Goal: Task Accomplishment & Management: Manage account settings

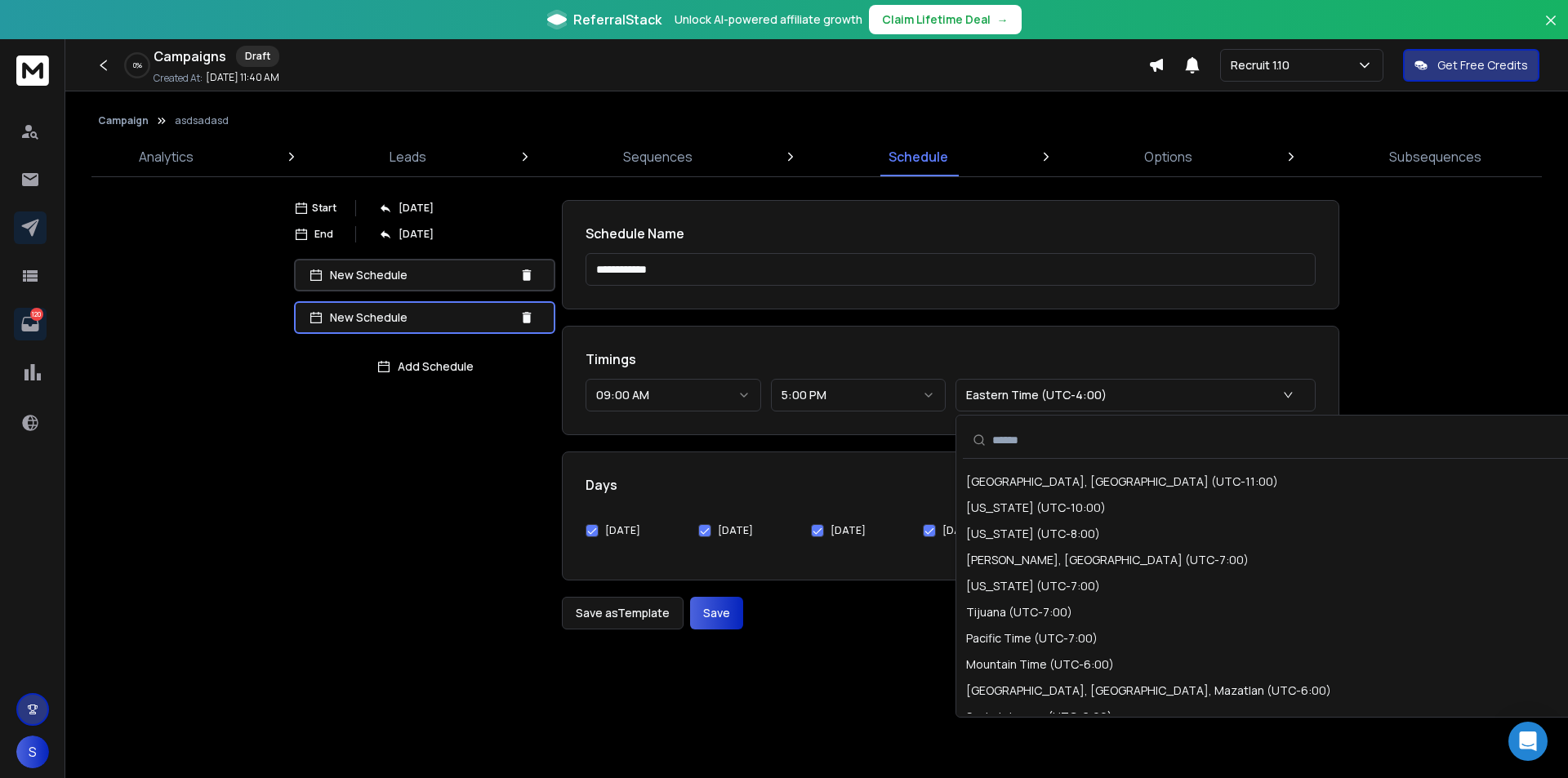
scroll to position [1871, 0]
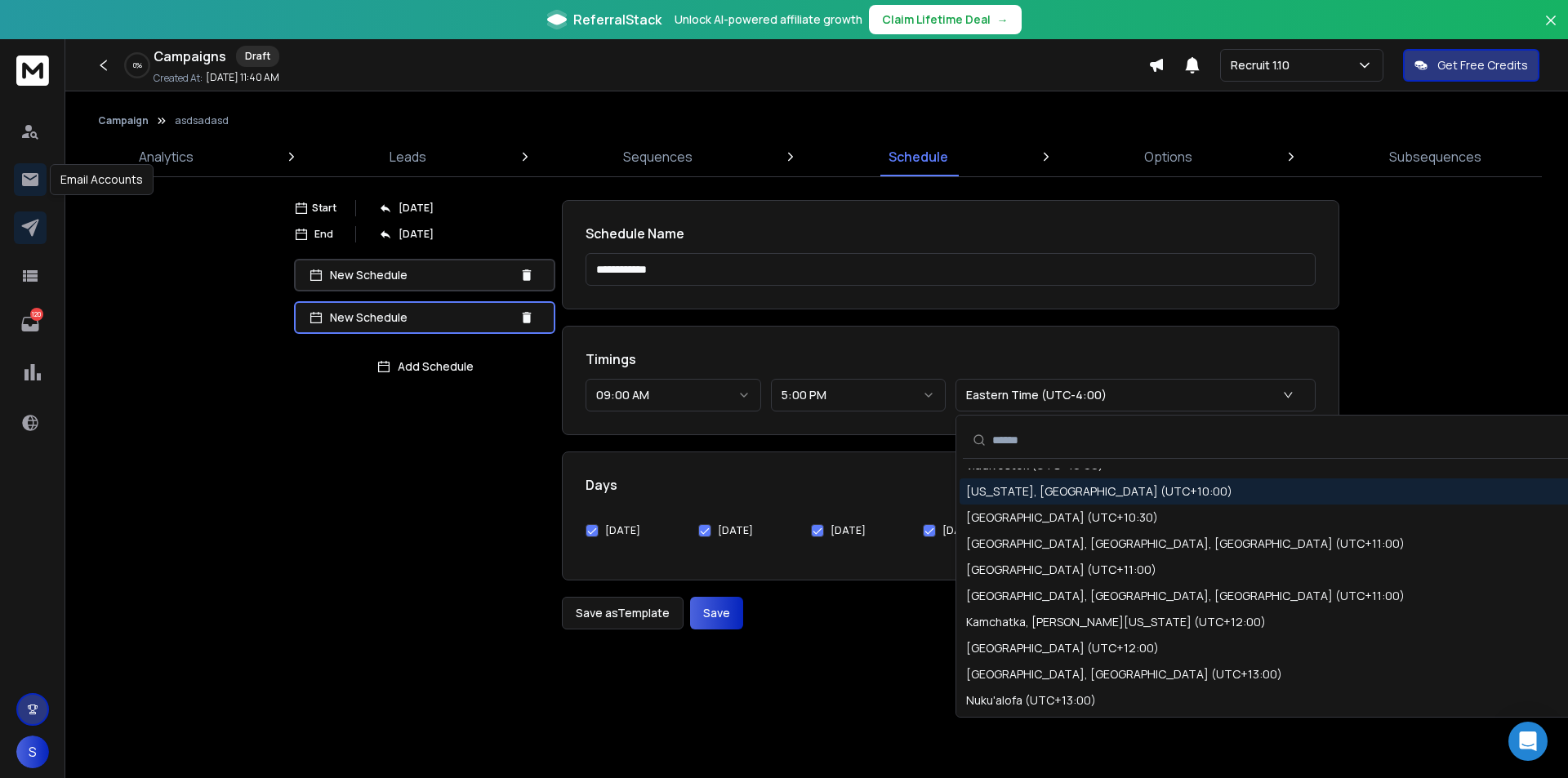
click at [35, 181] on icon at bounding box center [30, 179] width 16 height 13
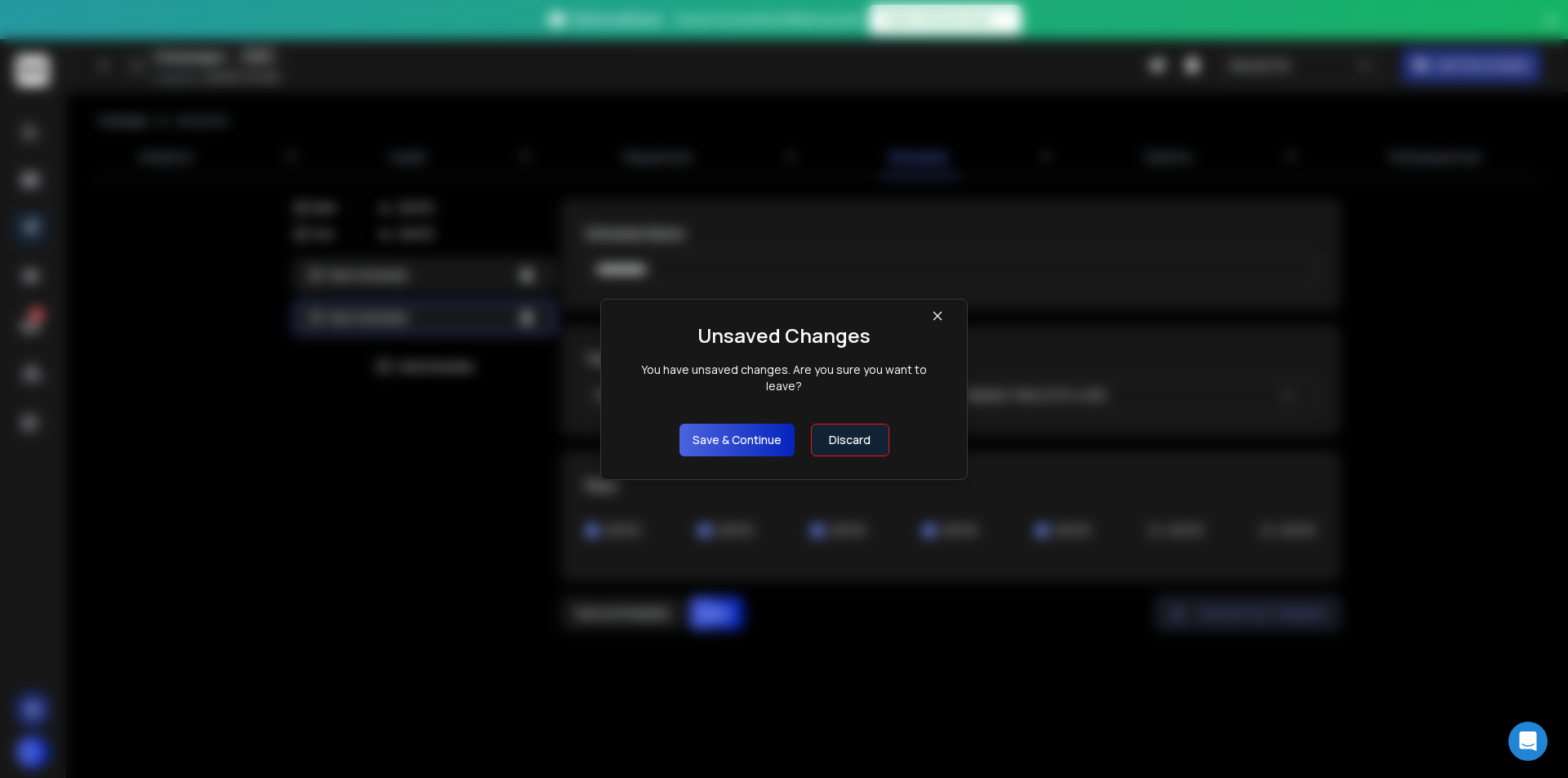
click at [845, 433] on button "Discard" at bounding box center [850, 440] width 78 height 33
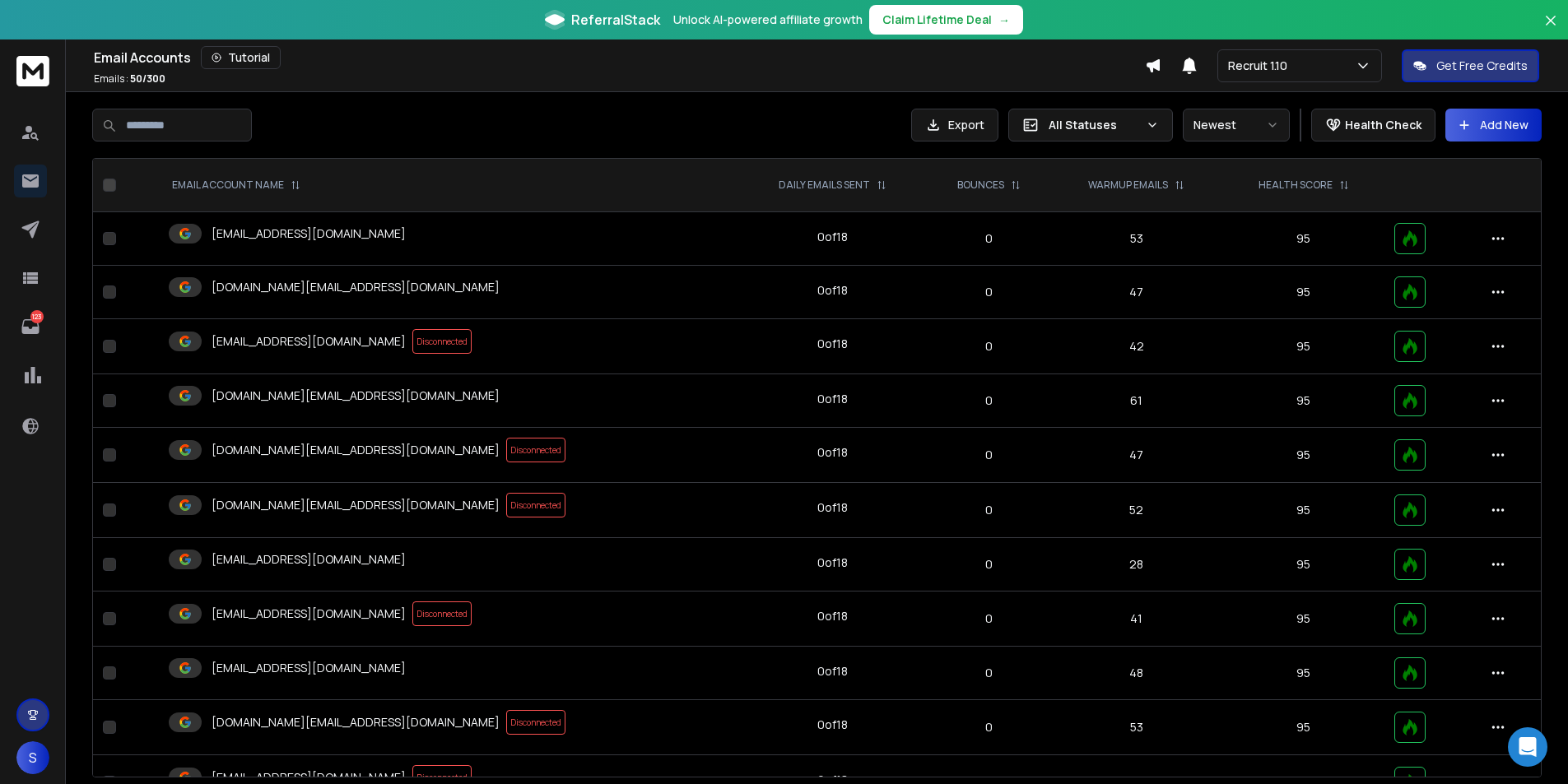
drag, startPoint x: 398, startPoint y: 228, endPoint x: 231, endPoint y: 231, distance: 167.0
click at [211, 231] on div "corporate.talent@ggrecruitworld.com" at bounding box center [449, 234] width 560 height 20
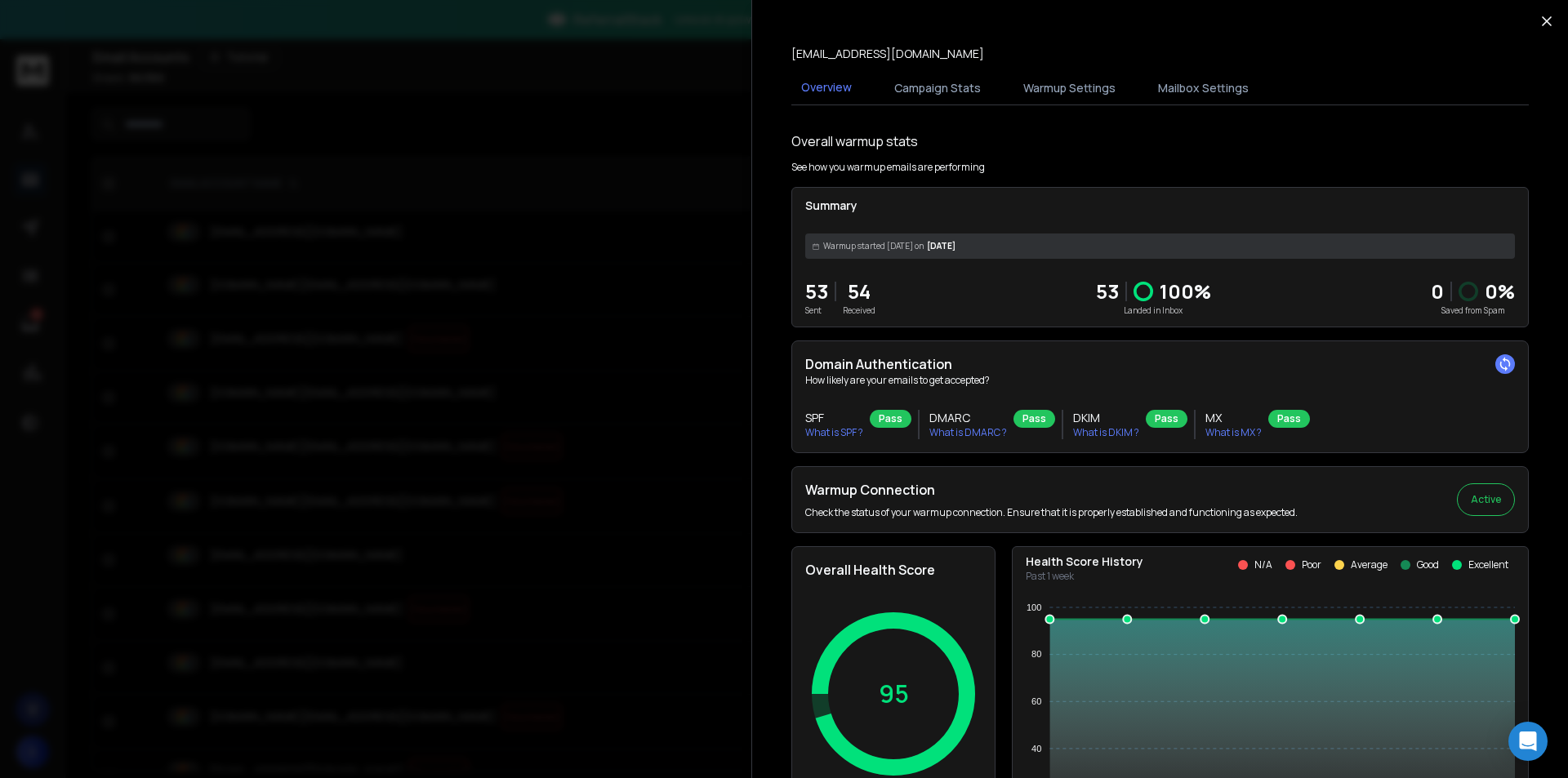
click at [1538, 19] on icon "button" at bounding box center [1546, 21] width 16 height 16
